Goal: Task Accomplishment & Management: Manage account settings

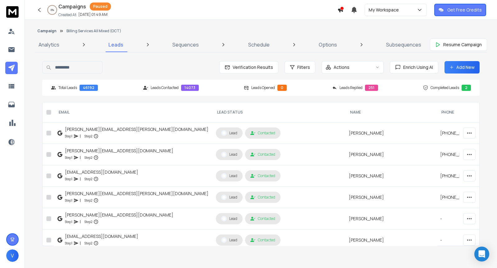
click at [263, 134] on div "Lead Contacted" at bounding box center [278, 133] width 125 height 11
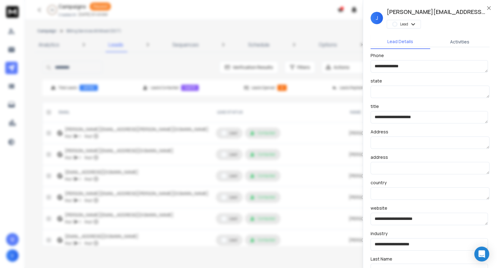
click at [308, 131] on div at bounding box center [248, 134] width 497 height 268
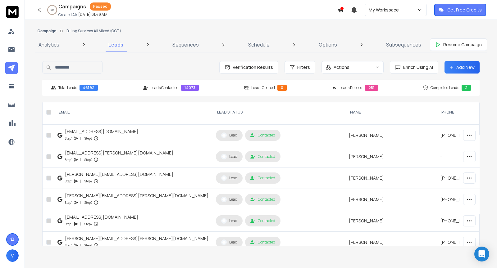
scroll to position [365, 0]
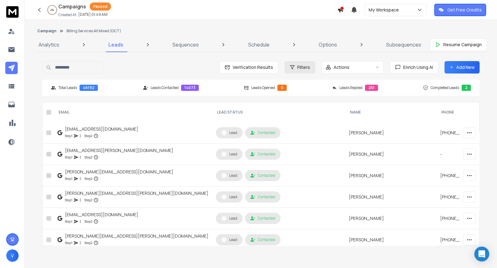
click at [297, 71] on button "Filters" at bounding box center [300, 67] width 31 height 12
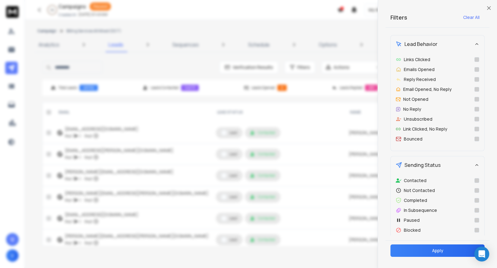
scroll to position [53, 0]
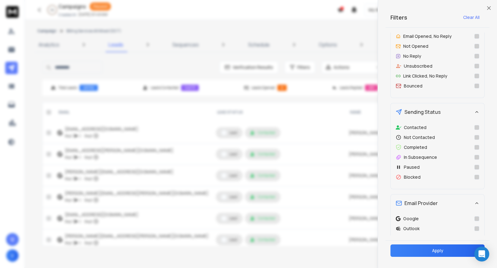
click at [477, 177] on button "Blocked" at bounding box center [476, 177] width 5 height 5
click at [435, 249] on button "Apply" at bounding box center [437, 251] width 94 height 12
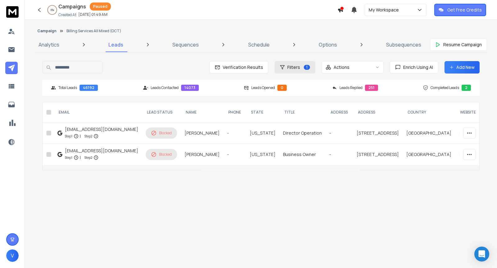
click at [304, 67] on span "1" at bounding box center [307, 67] width 6 height 5
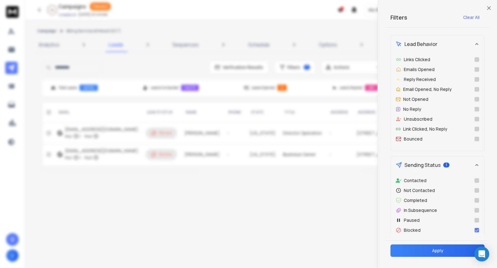
click at [477, 230] on button "Blocked" at bounding box center [476, 230] width 5 height 5
click at [476, 139] on button "Bounced" at bounding box center [476, 139] width 5 height 5
click at [427, 252] on button "Apply" at bounding box center [437, 251] width 94 height 12
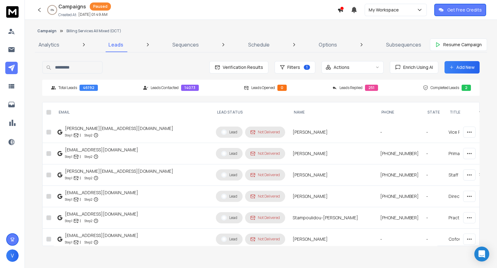
scroll to position [624, 0]
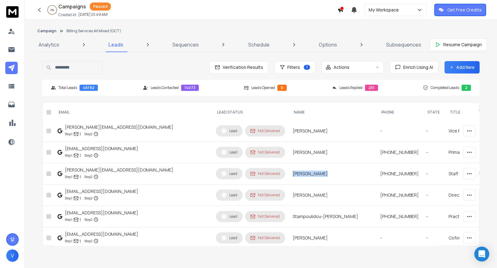
drag, startPoint x: 269, startPoint y: 170, endPoint x: 239, endPoint y: 169, distance: 30.4
click at [289, 169] on td "Angela Miller" at bounding box center [333, 173] width 88 height 21
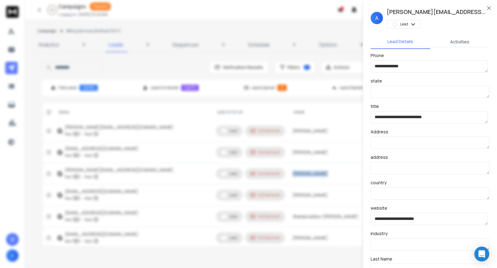
copy td "Angela Miller"
click at [226, 180] on div at bounding box center [248, 134] width 497 height 268
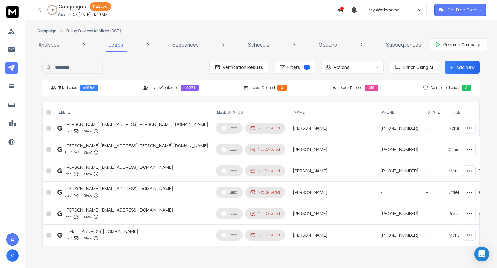
scroll to position [757, 0]
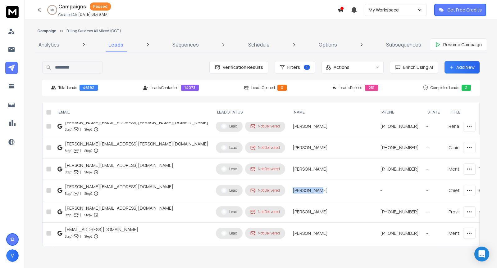
drag, startPoint x: 267, startPoint y: 185, endPoint x: 240, endPoint y: 185, distance: 27.0
click at [289, 185] on td "Lynch Chris" at bounding box center [333, 190] width 88 height 21
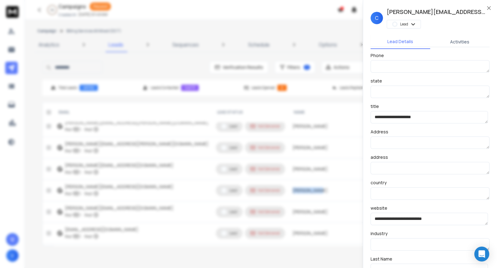
click at [252, 187] on div at bounding box center [248, 134] width 497 height 268
click at [289, 187] on td "Lynch Chris" at bounding box center [333, 190] width 88 height 21
click at [252, 187] on div at bounding box center [248, 134] width 497 height 268
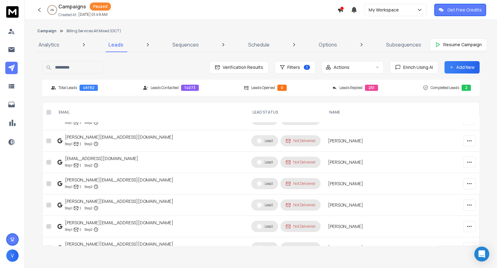
scroll to position [1176, 0]
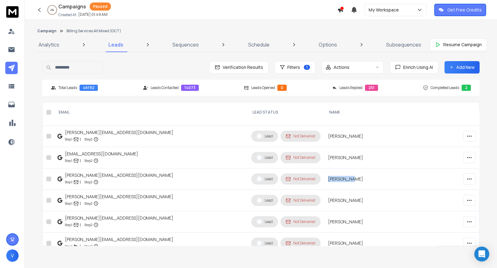
drag, startPoint x: 273, startPoint y: 172, endPoint x: 247, endPoint y: 173, distance: 25.5
click at [324, 173] on td "Lisa Luong" at bounding box center [429, 179] width 211 height 21
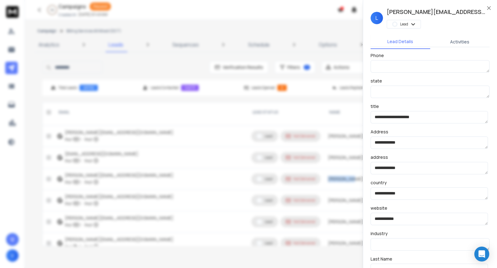
click at [302, 173] on div at bounding box center [248, 134] width 497 height 268
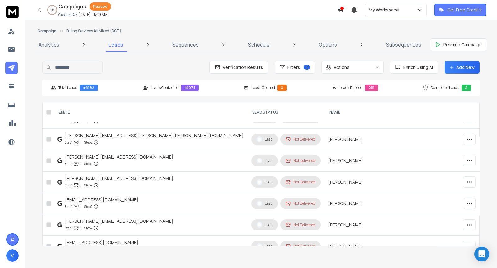
scroll to position [1623, 0]
drag, startPoint x: 276, startPoint y: 168, endPoint x: 248, endPoint y: 168, distance: 28.9
click at [324, 171] on td "Maria Evans" at bounding box center [429, 181] width 211 height 21
copy td "Maria Evans"
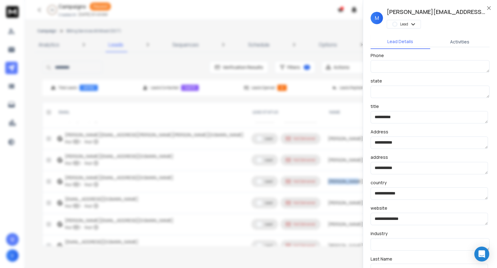
click at [260, 140] on div at bounding box center [248, 134] width 497 height 268
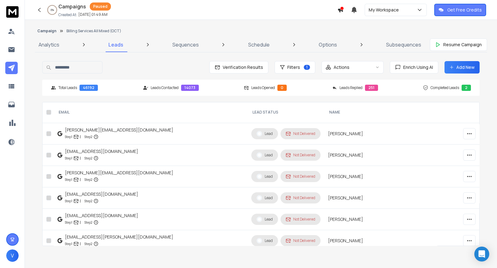
scroll to position [1716, 0]
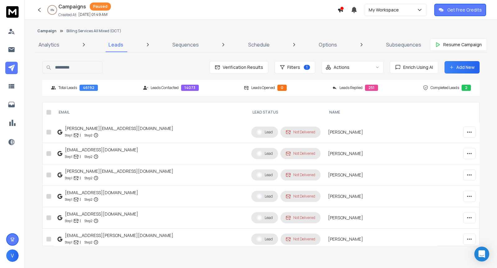
click at [324, 186] on td "Max Tracy" at bounding box center [429, 196] width 211 height 21
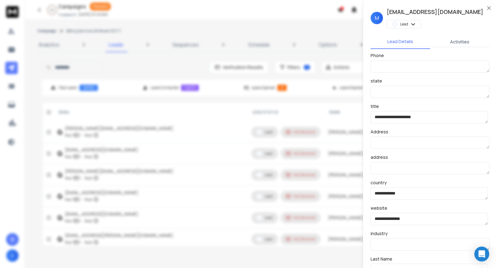
click at [267, 185] on div at bounding box center [248, 134] width 497 height 268
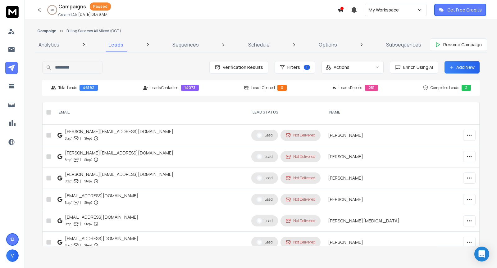
scroll to position [1907, 0]
drag, startPoint x: 280, startPoint y: 162, endPoint x: 257, endPoint y: 162, distance: 23.3
click at [324, 167] on td "Bob Williamsen" at bounding box center [429, 177] width 211 height 21
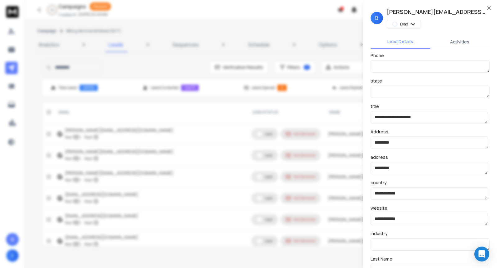
copy td "Williamsen"
click at [215, 168] on div at bounding box center [248, 134] width 497 height 268
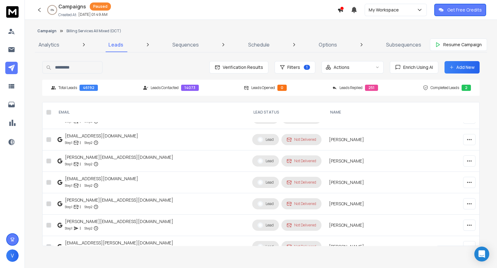
scroll to position [3404, 0]
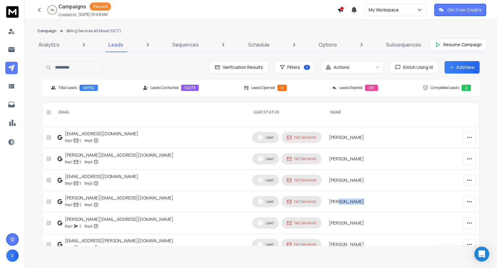
drag, startPoint x: 283, startPoint y: 177, endPoint x: 254, endPoint y: 179, distance: 28.3
click at [325, 191] on td "Jim Mcswanson" at bounding box center [430, 201] width 211 height 21
copy td "Mcswanson"
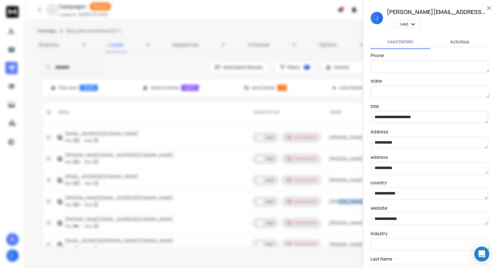
click at [232, 149] on div at bounding box center [248, 134] width 497 height 268
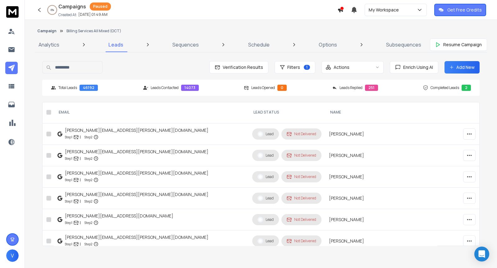
scroll to position [3559, 0]
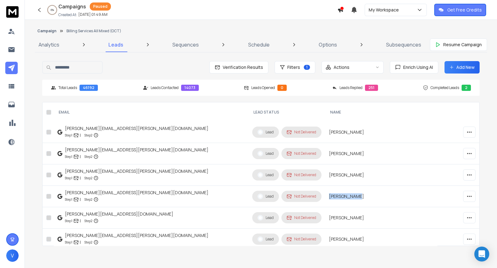
drag, startPoint x: 276, startPoint y: 169, endPoint x: 247, endPoint y: 170, distance: 29.5
click at [325, 186] on td "Travis Jones" at bounding box center [430, 196] width 211 height 21
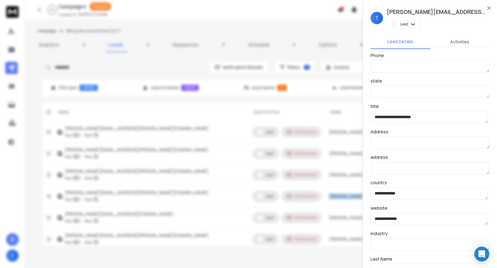
copy td "Travis Jones"
click at [216, 168] on div at bounding box center [248, 134] width 497 height 268
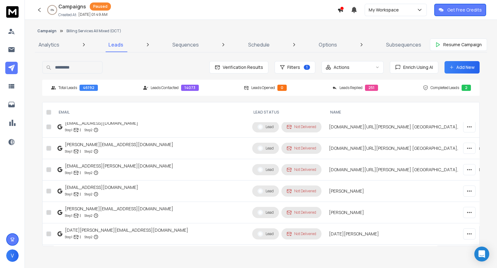
scroll to position [3822, 0]
click at [325, 180] on td "Stacie Maurer" at bounding box center [430, 190] width 211 height 21
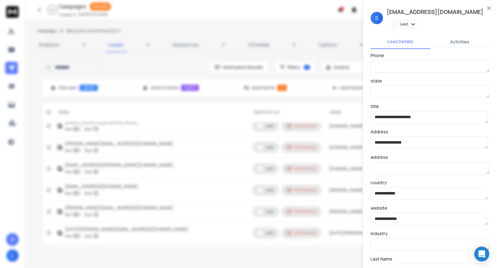
click at [308, 146] on div at bounding box center [248, 134] width 497 height 268
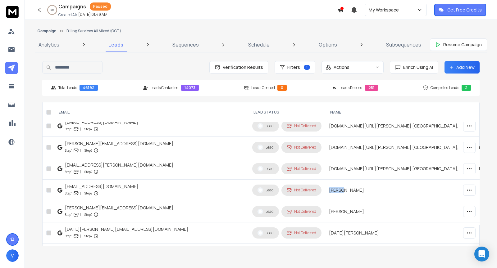
drag, startPoint x: 246, startPoint y: 165, endPoint x: 259, endPoint y: 165, distance: 13.1
click at [325, 180] on td "Stacie Maurer" at bounding box center [430, 190] width 211 height 21
copy td "Stacie"
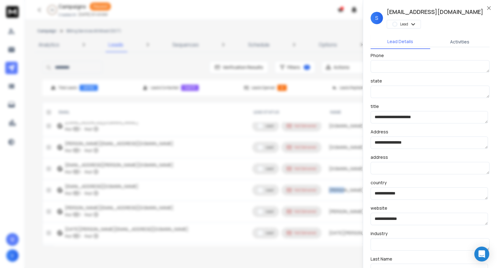
click at [248, 143] on div at bounding box center [248, 134] width 497 height 268
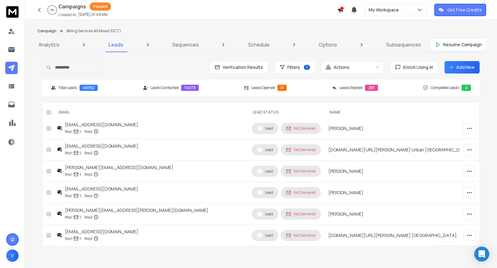
scroll to position [5864, 1]
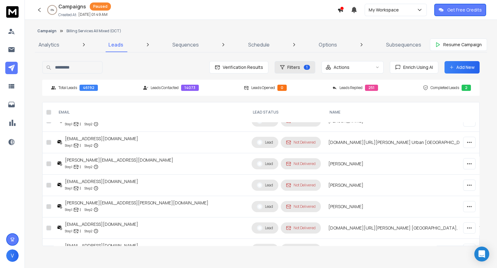
click at [299, 63] on button "Filters 1" at bounding box center [295, 67] width 41 height 12
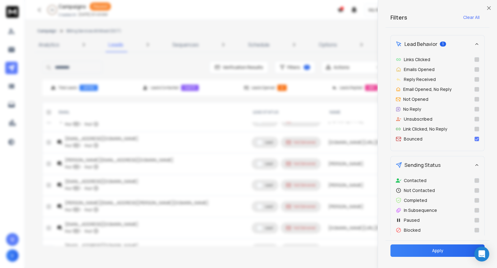
click at [479, 139] on button "Bounced" at bounding box center [476, 139] width 5 height 5
click at [477, 108] on button "No Reply" at bounding box center [476, 109] width 5 height 5
click at [434, 251] on button "Apply" at bounding box center [437, 251] width 94 height 12
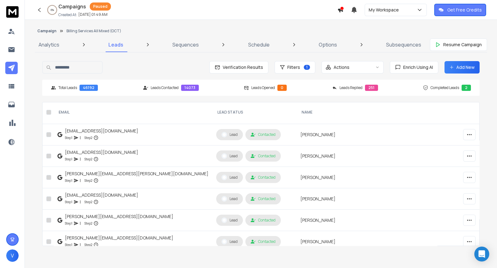
scroll to position [3750, 0]
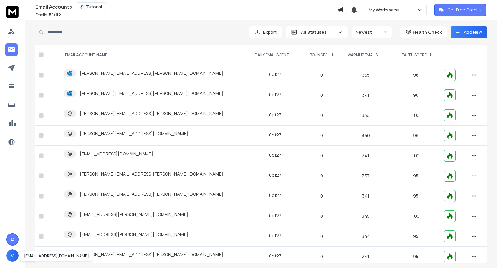
click at [14, 254] on span "V" at bounding box center [12, 256] width 12 height 12
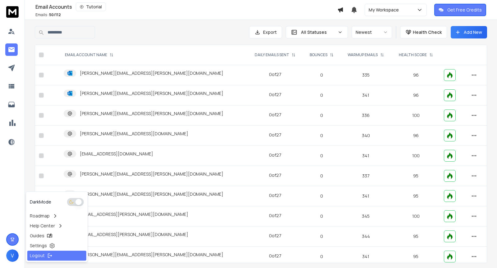
click at [39, 254] on p "Logout" at bounding box center [37, 256] width 15 height 6
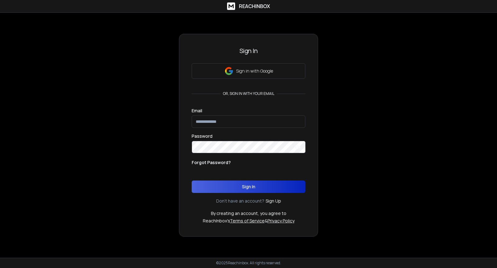
type input "**********"
click at [299, 148] on icon at bounding box center [298, 148] width 6 height 6
click at [253, 190] on button "Sign In" at bounding box center [249, 187] width 114 height 12
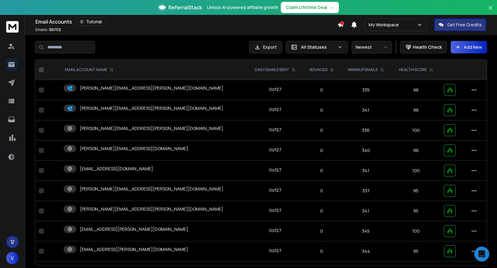
click at [6, 262] on div "V" at bounding box center [12, 143] width 25 height 256
click at [16, 258] on span "V" at bounding box center [12, 258] width 12 height 12
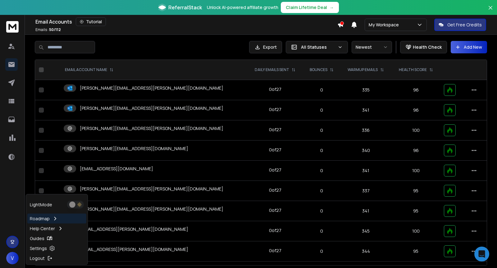
click at [71, 206] on button "button" at bounding box center [75, 205] width 17 height 8
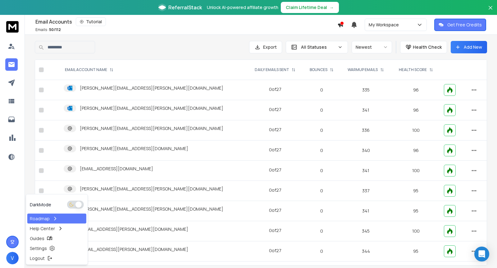
click at [4, 180] on div "V" at bounding box center [12, 143] width 25 height 256
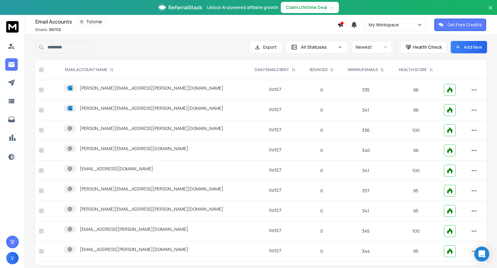
click at [199, 51] on div at bounding box center [140, 47] width 211 height 12
click at [307, 43] on div "All Statuses" at bounding box center [317, 47] width 62 height 12
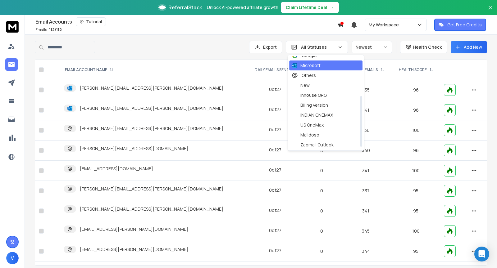
scroll to position [56, 0]
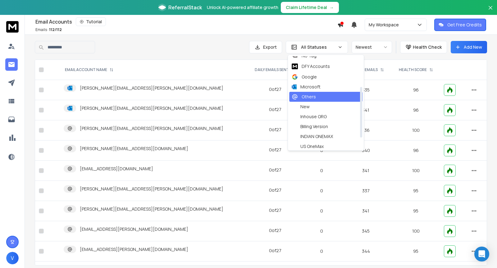
click at [312, 94] on div "Others" at bounding box center [304, 97] width 24 height 6
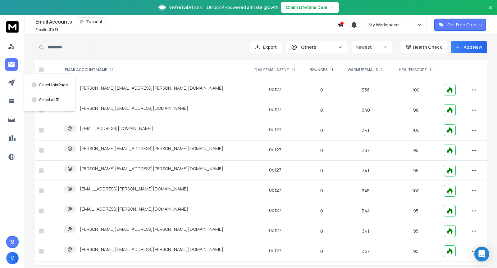
click at [34, 101] on button "Select this Page" at bounding box center [34, 100] width 5 height 5
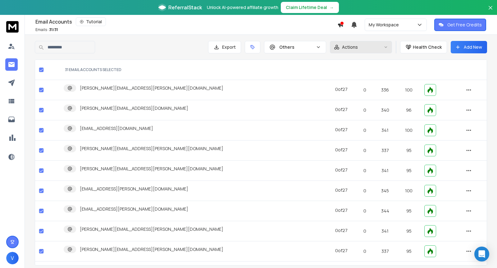
click at [352, 51] on button "Actions" at bounding box center [361, 47] width 62 height 12
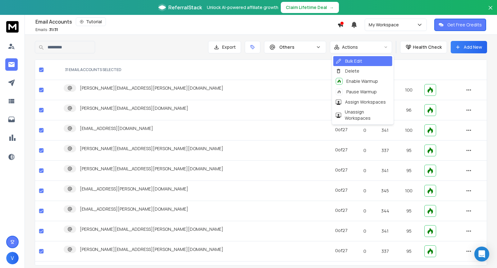
click at [357, 61] on div "Bulk Edit" at bounding box center [349, 61] width 26 height 6
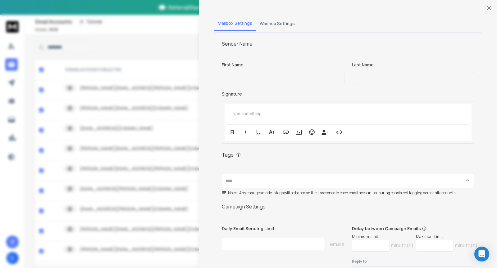
scroll to position [105, 0]
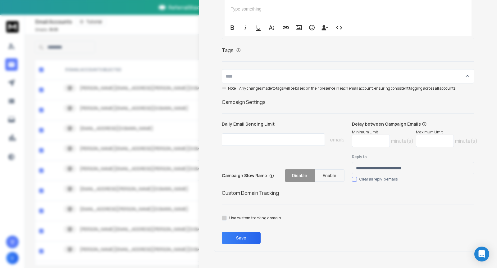
click at [260, 139] on input "number" at bounding box center [273, 140] width 103 height 12
type input "**"
click at [239, 239] on button "Save" at bounding box center [241, 238] width 39 height 12
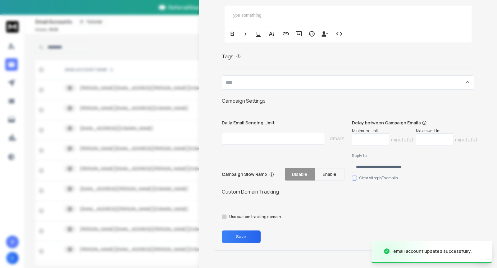
scroll to position [97, 0]
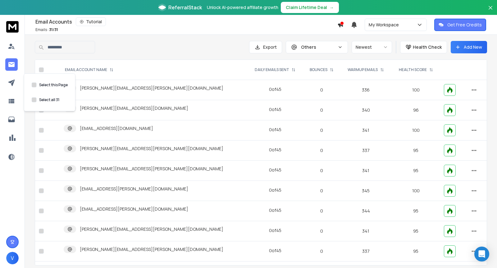
click at [34, 99] on button "Select this Page" at bounding box center [34, 100] width 5 height 5
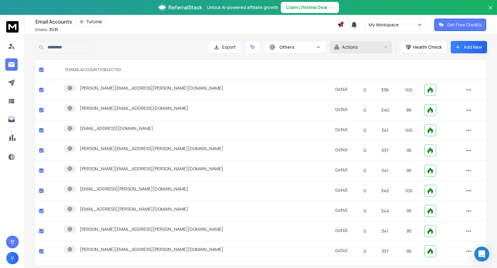
click at [373, 52] on button "Actions" at bounding box center [361, 47] width 62 height 12
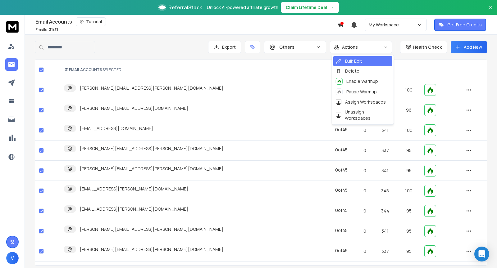
click at [359, 60] on div "Bulk Edit" at bounding box center [349, 61] width 26 height 6
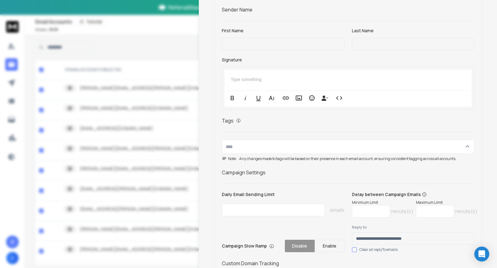
scroll to position [53, 0]
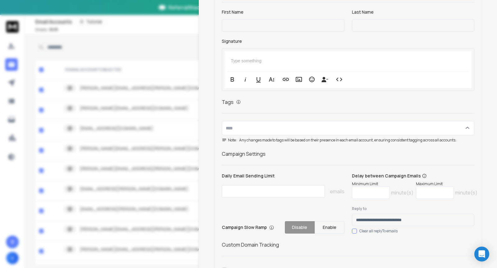
click at [263, 194] on input "number" at bounding box center [273, 191] width 103 height 12
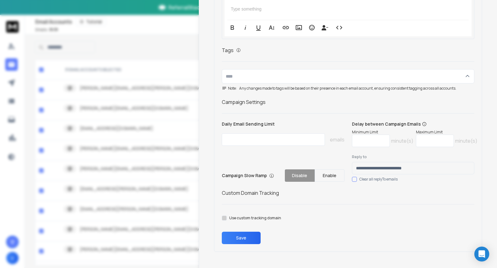
type input "**"
click at [238, 236] on button "Save" at bounding box center [241, 238] width 39 height 12
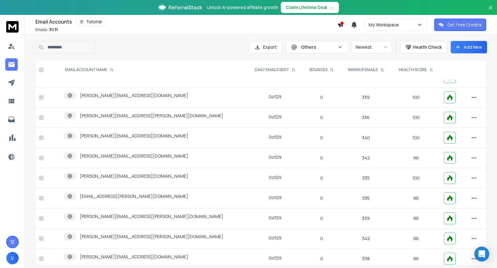
scroll to position [0, 0]
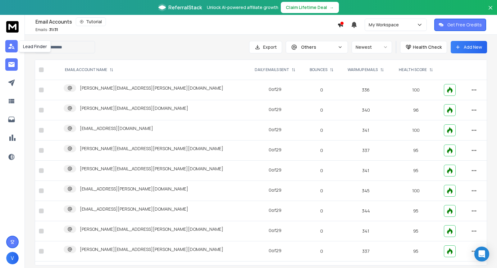
click at [11, 46] on icon at bounding box center [11, 46] width 7 height 7
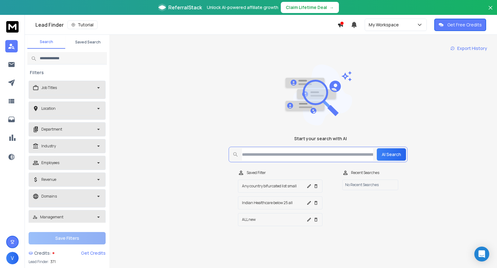
scroll to position [40, 0]
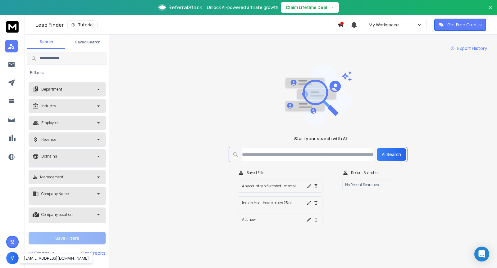
click at [14, 257] on span "V" at bounding box center [12, 258] width 12 height 12
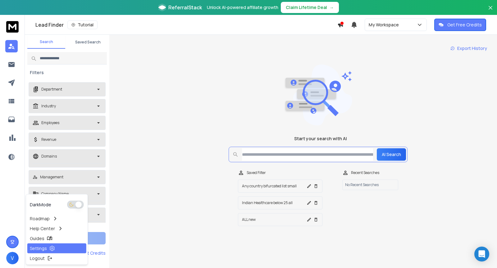
click at [40, 252] on div "Settings" at bounding box center [56, 249] width 59 height 10
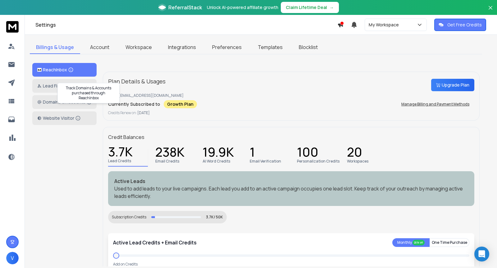
click at [58, 84] on div "Track Domains & Accounts purchased through ReachInbox" at bounding box center [88, 93] width 62 height 21
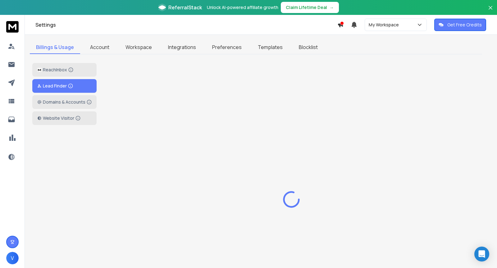
click at [45, 84] on button "Lead Finder" at bounding box center [64, 86] width 64 height 14
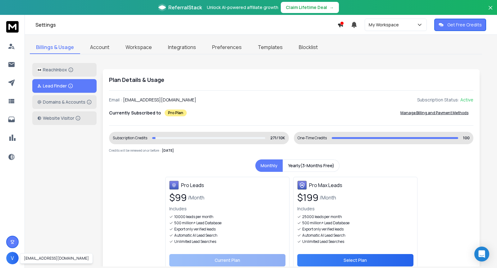
click at [15, 256] on span "V" at bounding box center [12, 258] width 12 height 12
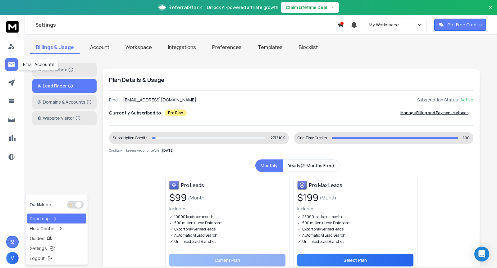
click at [14, 65] on icon at bounding box center [11, 64] width 6 height 5
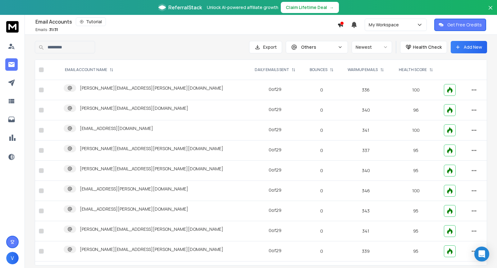
click at [321, 48] on p "Others" at bounding box center [318, 47] width 34 height 6
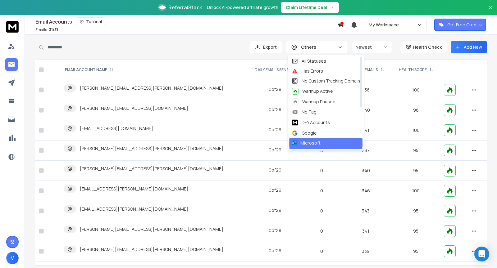
click at [316, 138] on div "Microsoft" at bounding box center [325, 143] width 73 height 10
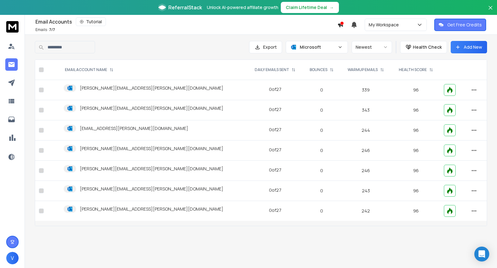
click at [305, 48] on p "Microsoft" at bounding box center [317, 47] width 35 height 6
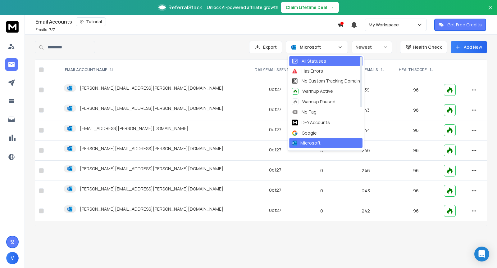
click at [313, 64] on div "All Statuses" at bounding box center [325, 61] width 73 height 10
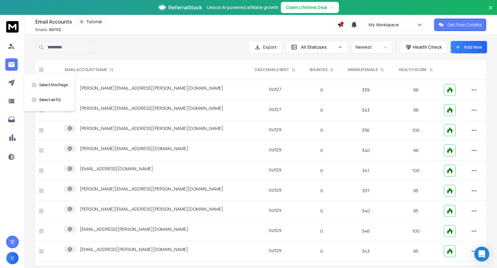
click at [34, 99] on button "Select this Page" at bounding box center [34, 100] width 5 height 5
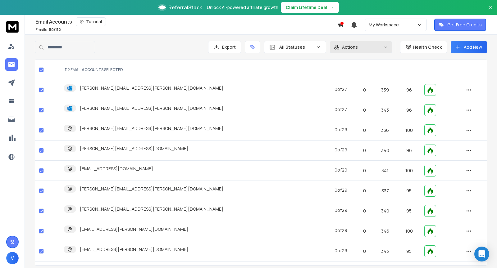
click at [342, 48] on div "Actions" at bounding box center [357, 47] width 47 height 6
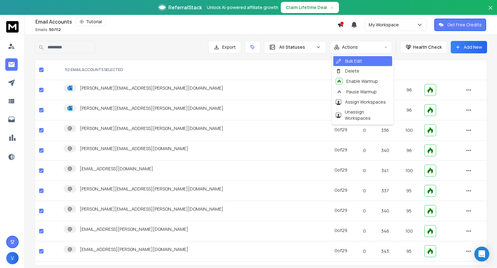
click at [347, 61] on div "Bulk Edit" at bounding box center [349, 61] width 26 height 6
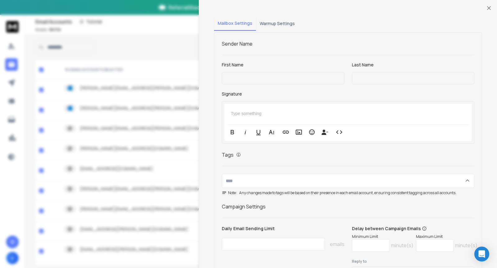
click at [246, 241] on input "number" at bounding box center [273, 244] width 103 height 12
type input "**"
click at [376, 248] on input "number" at bounding box center [371, 246] width 38 height 12
click at [425, 246] on input "number" at bounding box center [435, 246] width 38 height 12
type input "*"
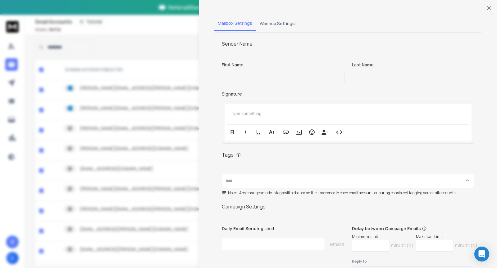
type input "*"
type input "**"
click at [365, 247] on input "*" at bounding box center [371, 246] width 38 height 12
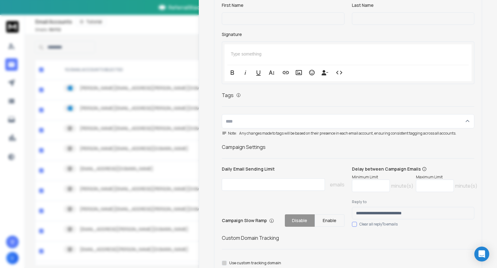
scroll to position [105, 0]
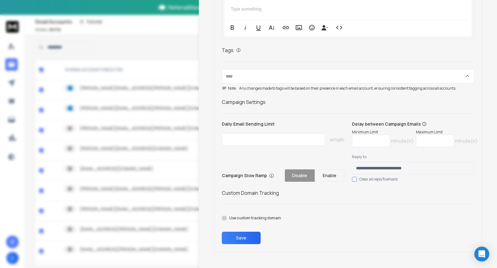
type input "*"
click at [238, 233] on button "Save" at bounding box center [241, 238] width 39 height 12
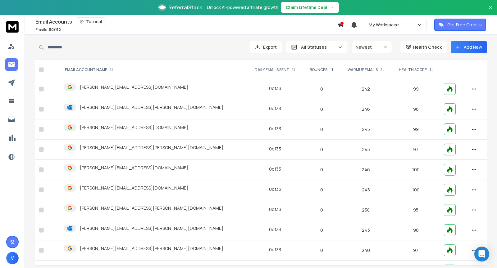
scroll to position [781, 0]
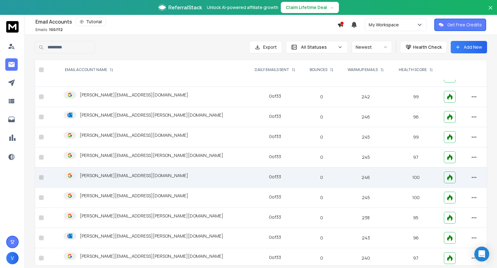
click at [247, 168] on td "0 of 33" at bounding box center [275, 176] width 56 height 16
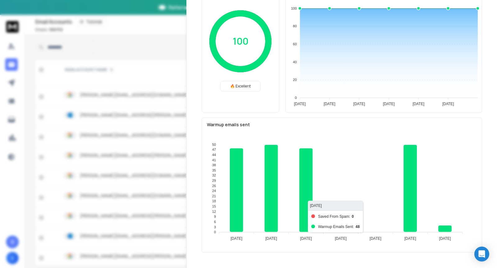
scroll to position [0, 0]
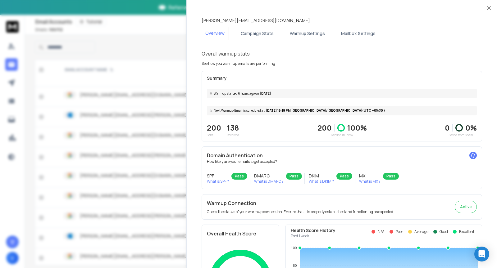
click at [152, 130] on div at bounding box center [248, 134] width 497 height 268
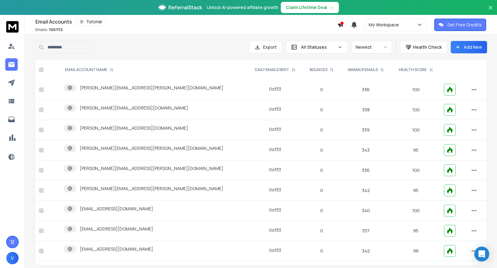
scroll to position [459, 0]
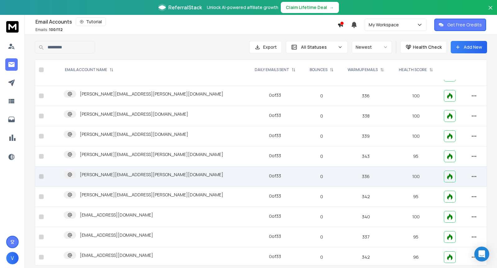
click at [166, 167] on td "[PERSON_NAME][EMAIL_ADDRESS][PERSON_NAME][DOMAIN_NAME]" at bounding box center [153, 177] width 187 height 20
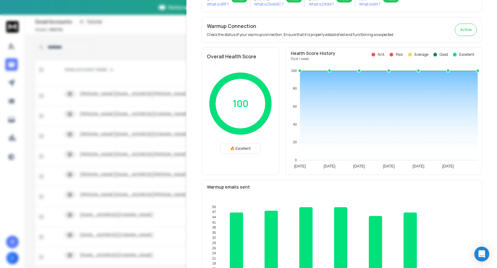
scroll to position [240, 0]
